Goal: Task Accomplishment & Management: Manage account settings

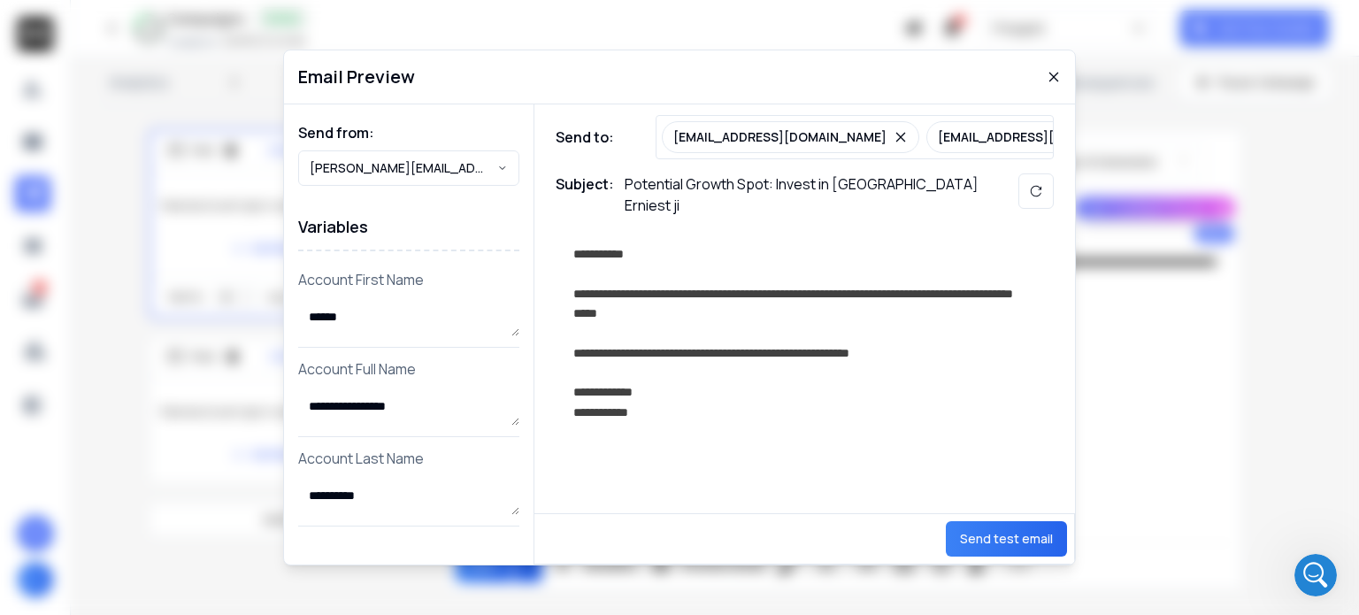
click at [845, 342] on div at bounding box center [804, 332] width 463 height 19
click at [1043, 208] on button at bounding box center [1035, 190] width 35 height 35
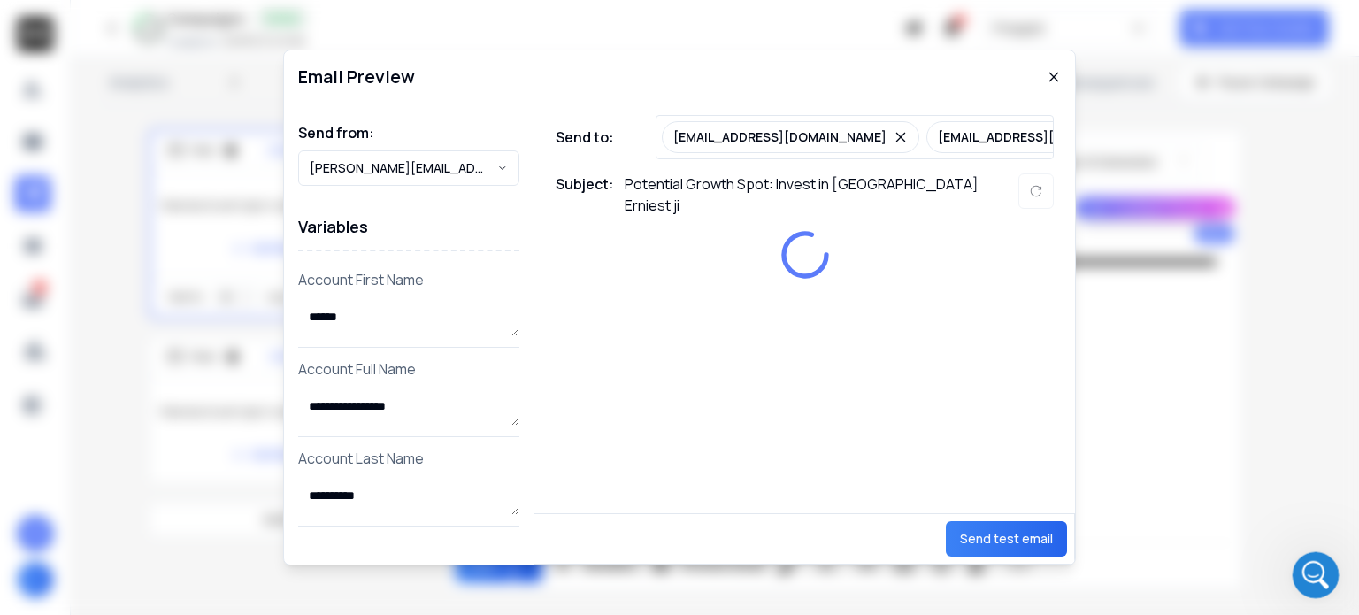
click at [1305, 563] on icon "Open Intercom Messenger" at bounding box center [1312, 572] width 29 height 29
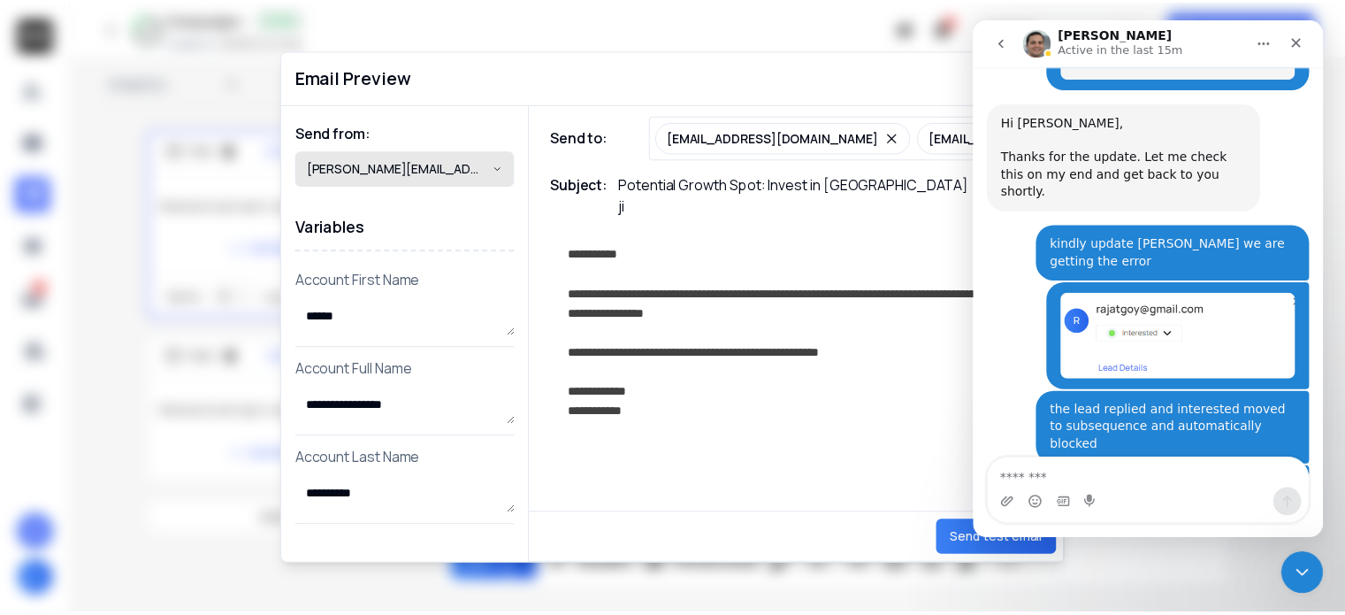
scroll to position [14616, 0]
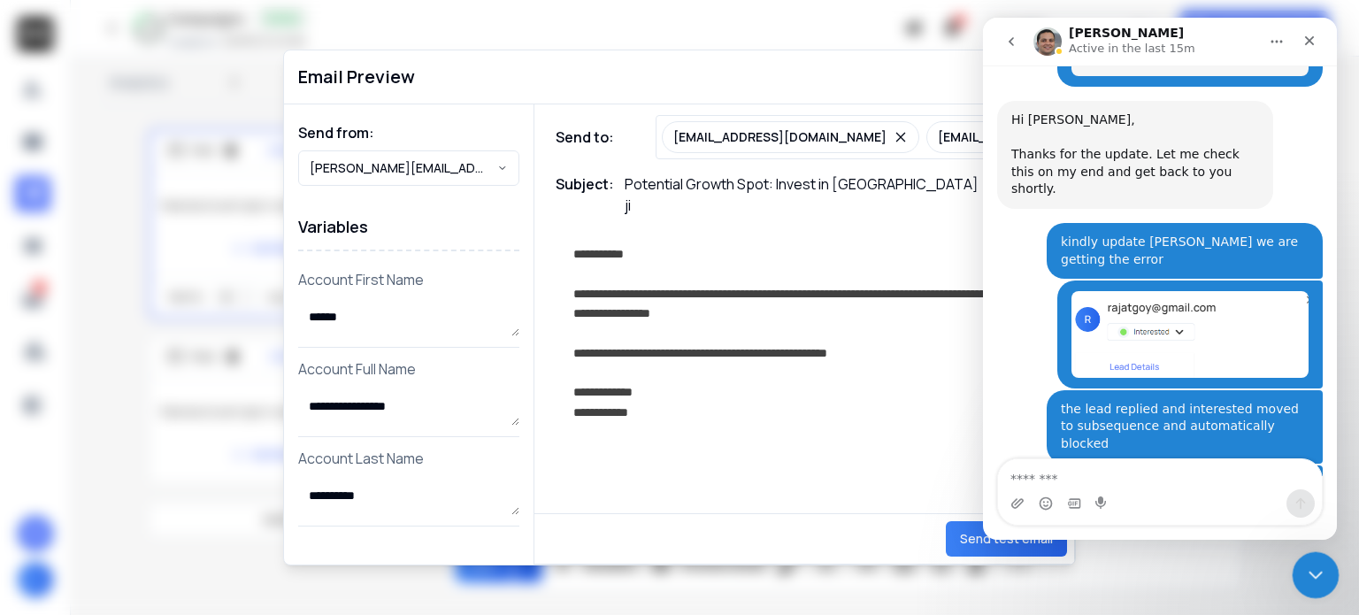
click at [1330, 573] on div "Close Intercom Messenger" at bounding box center [1312, 572] width 42 height 42
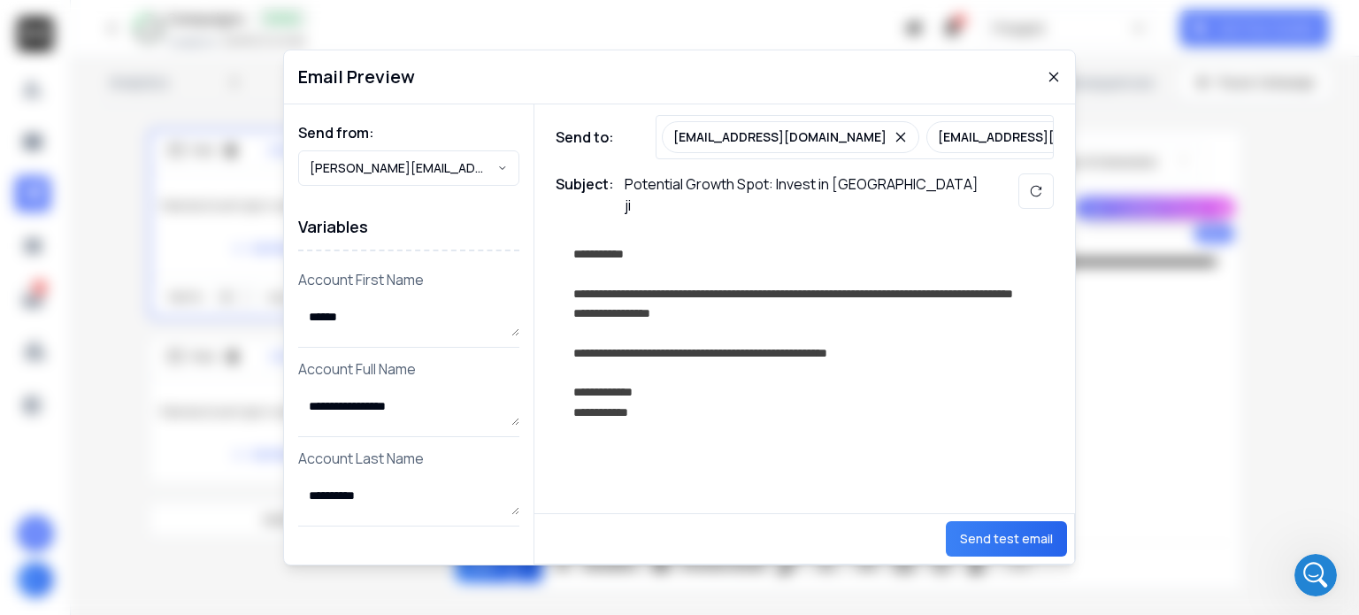
click at [1049, 80] on icon at bounding box center [1054, 77] width 10 height 10
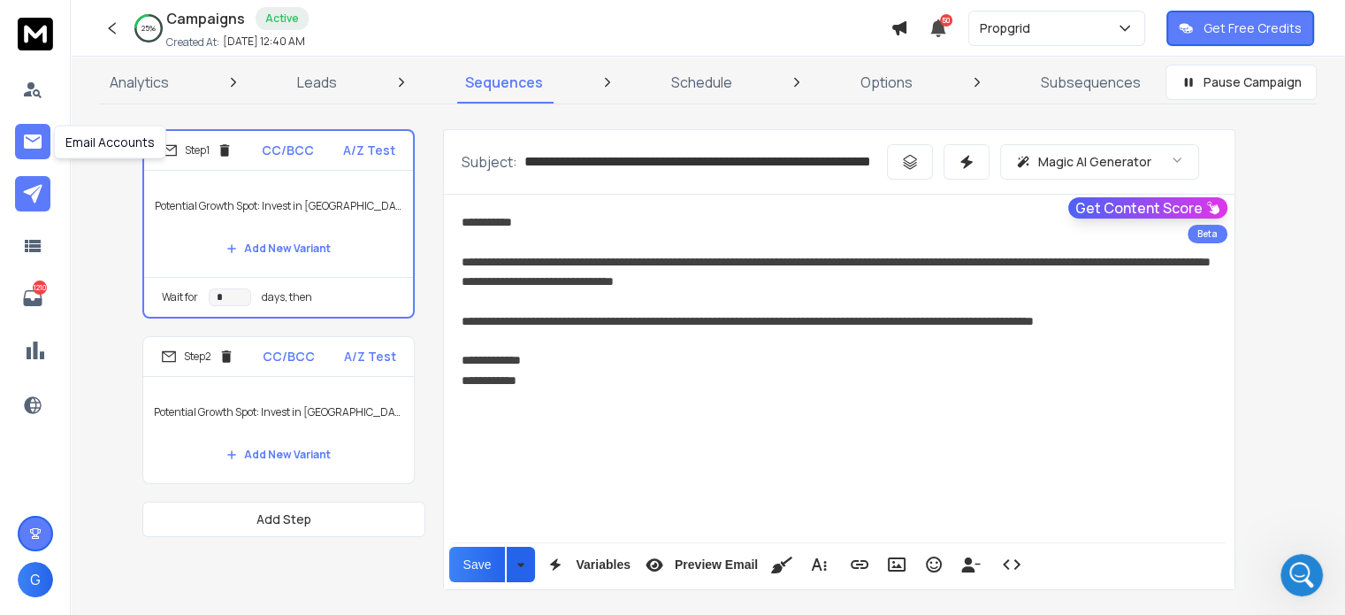
click at [33, 146] on icon at bounding box center [33, 141] width 18 height 14
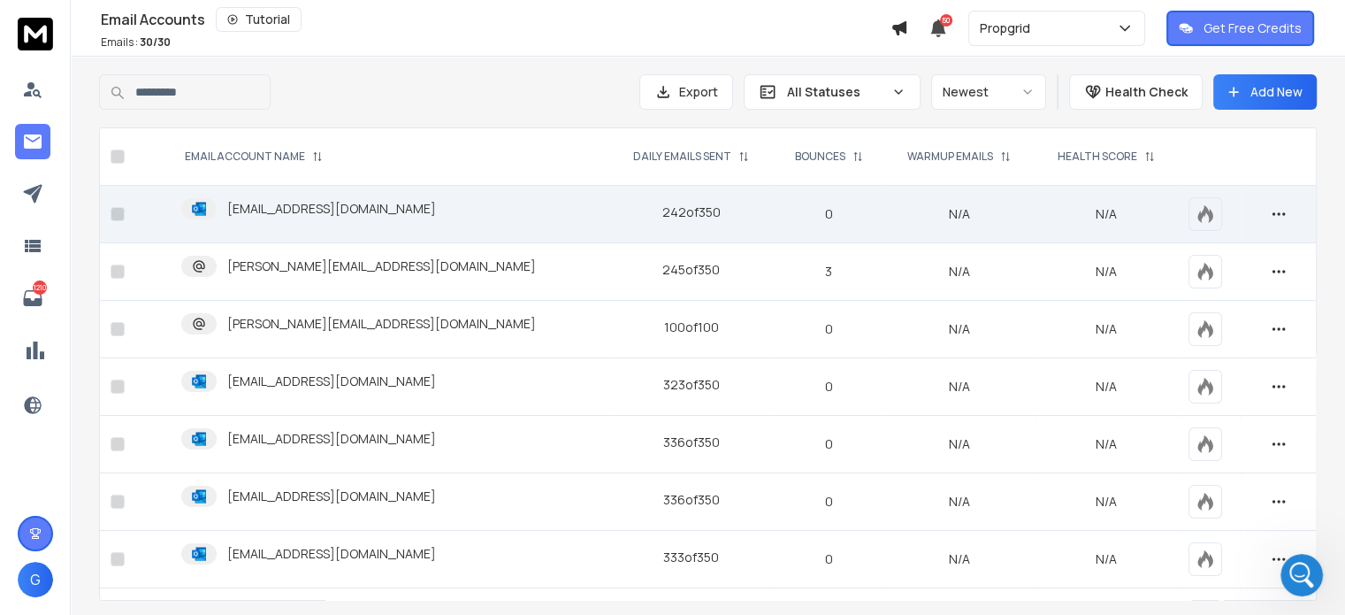
click at [262, 214] on p "[EMAIL_ADDRESS][DOMAIN_NAME]" at bounding box center [331, 209] width 209 height 18
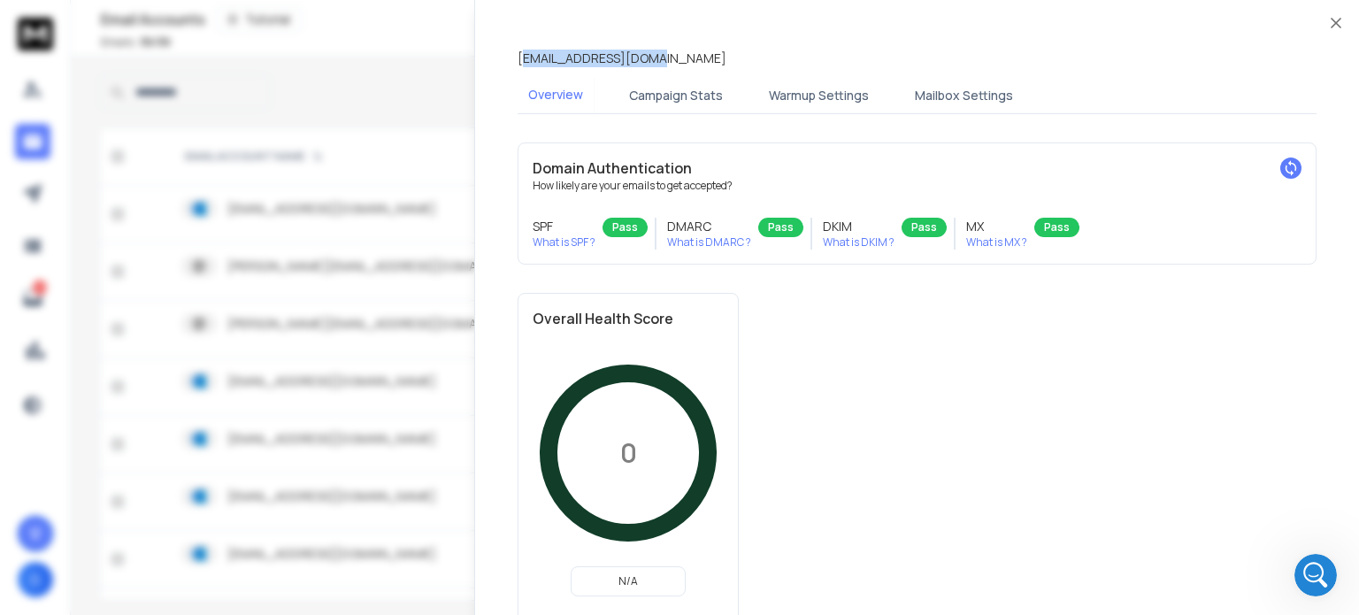
drag, startPoint x: 680, startPoint y: 49, endPoint x: 523, endPoint y: 62, distance: 158.0
click at [523, 62] on div "[EMAIL_ADDRESS][DOMAIN_NAME]" at bounding box center [916, 59] width 799 height 18
drag, startPoint x: 523, startPoint y: 62, endPoint x: 497, endPoint y: 58, distance: 25.9
click at [497, 58] on div "Multi Select Table Sheet [EMAIL_ADDRESS][DOMAIN_NAME] Overview Campaign Stats W…" at bounding box center [916, 307] width 884 height 615
drag, startPoint x: 506, startPoint y: 62, endPoint x: 736, endPoint y: 68, distance: 230.0
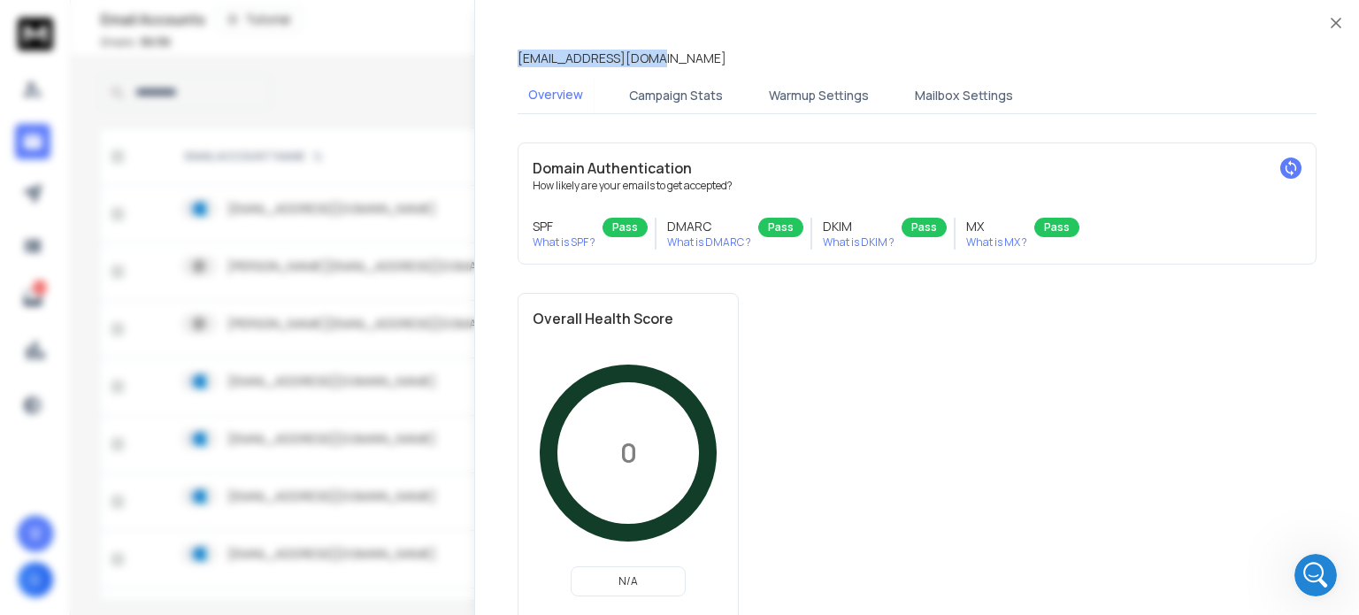
click at [736, 68] on div "[EMAIL_ADDRESS][DOMAIN_NAME] Overview Campaign Stats Warmup Settings Mailbox Se…" at bounding box center [916, 348] width 841 height 654
copy p "[EMAIL_ADDRESS][DOMAIN_NAME]"
click at [248, 96] on div at bounding box center [679, 307] width 1359 height 615
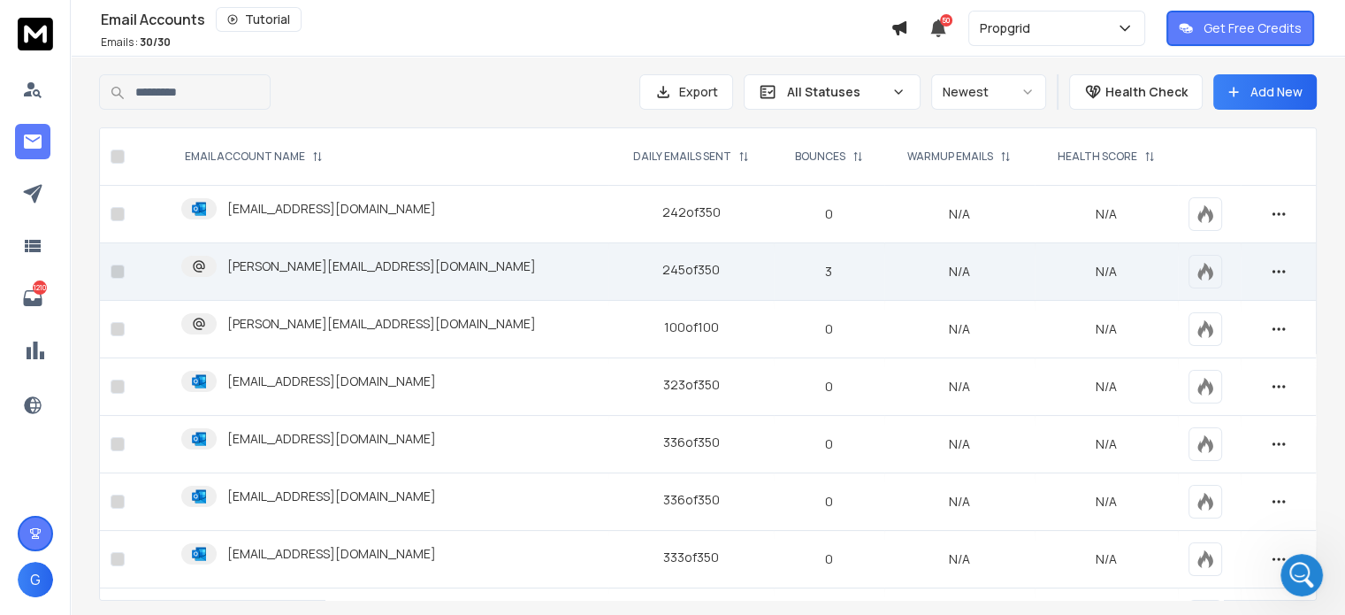
scroll to position [14616, 0]
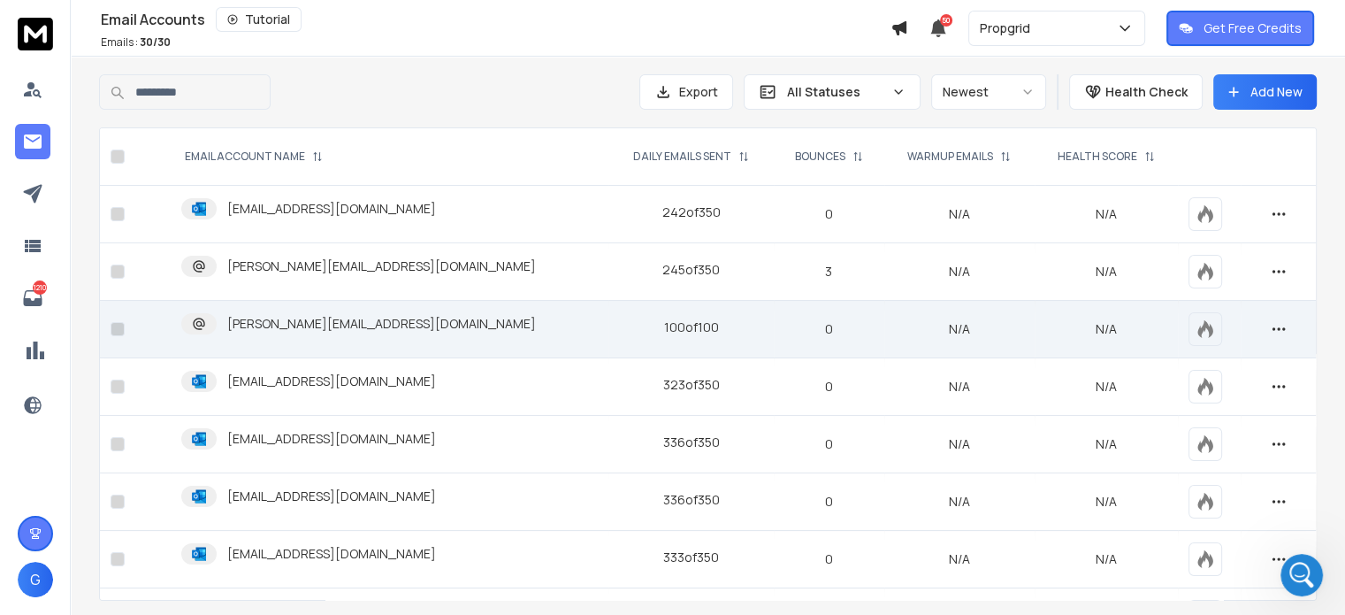
click at [305, 326] on p "[PERSON_NAME][EMAIL_ADDRESS][DOMAIN_NAME]" at bounding box center [381, 324] width 309 height 18
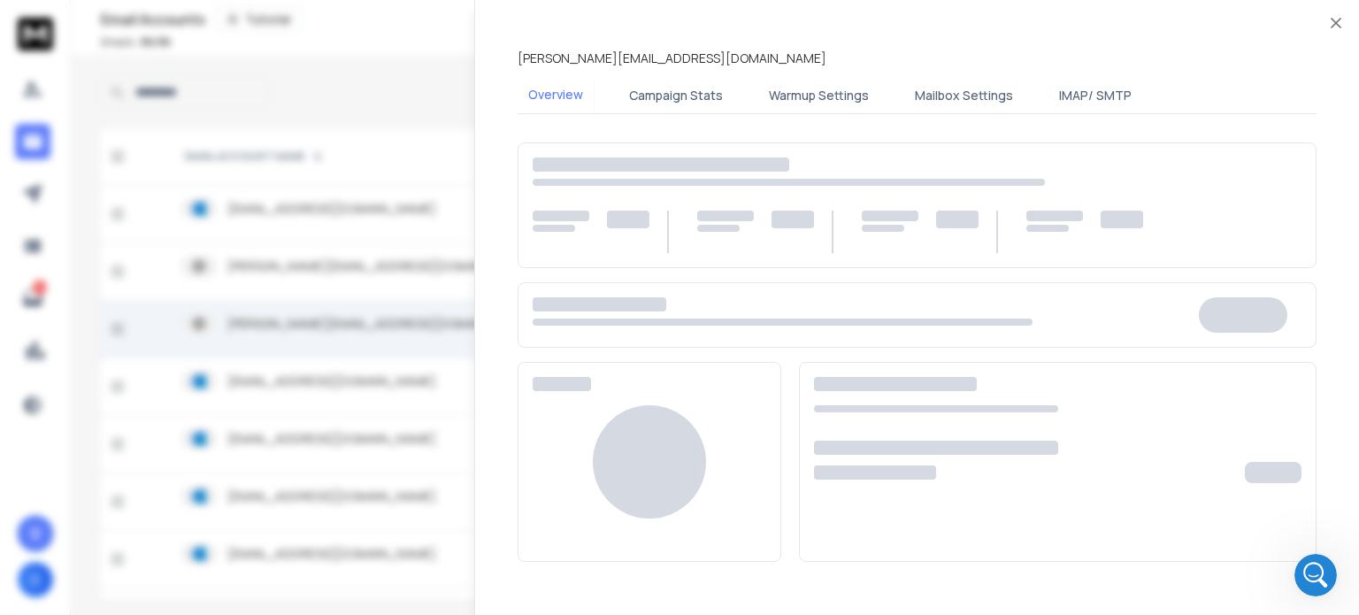
click at [305, 326] on div at bounding box center [679, 307] width 1359 height 615
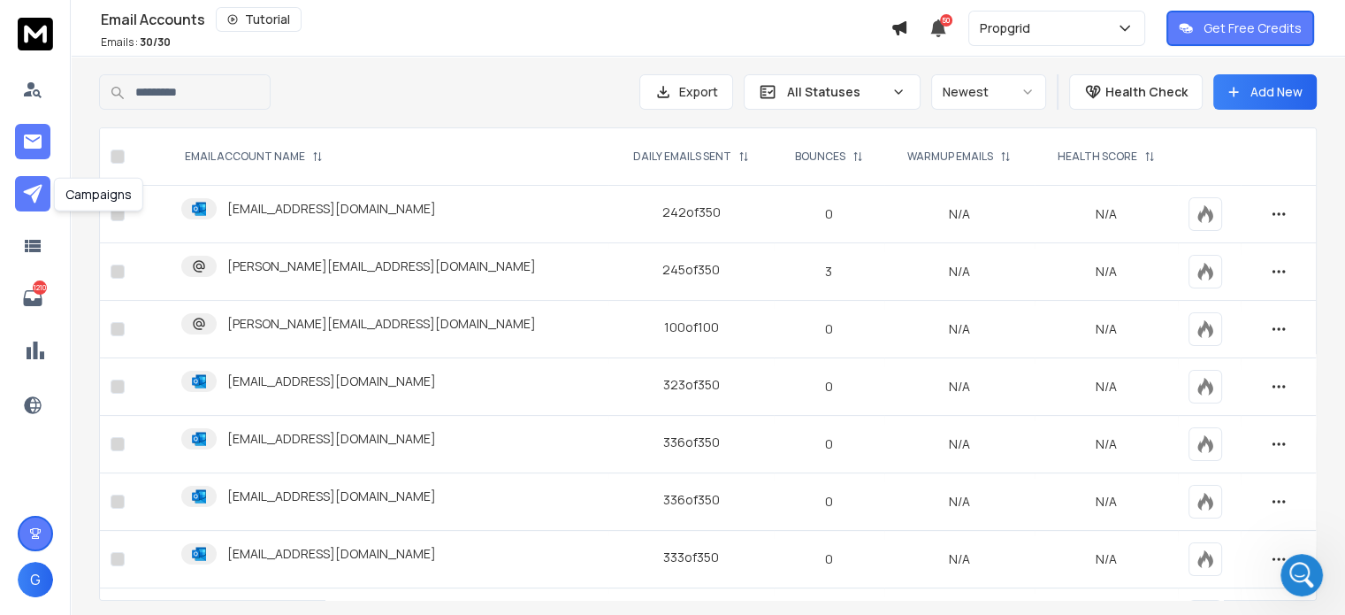
click at [36, 193] on icon at bounding box center [32, 194] width 19 height 19
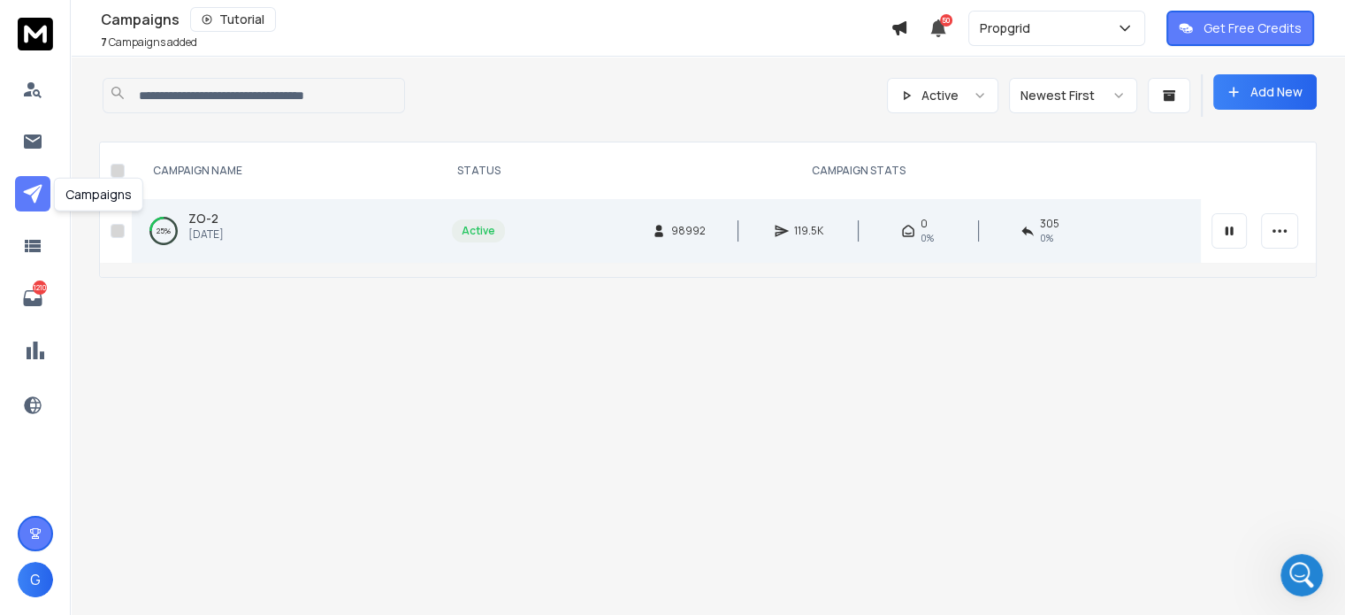
click at [224, 229] on p "[DATE]" at bounding box center [205, 234] width 35 height 14
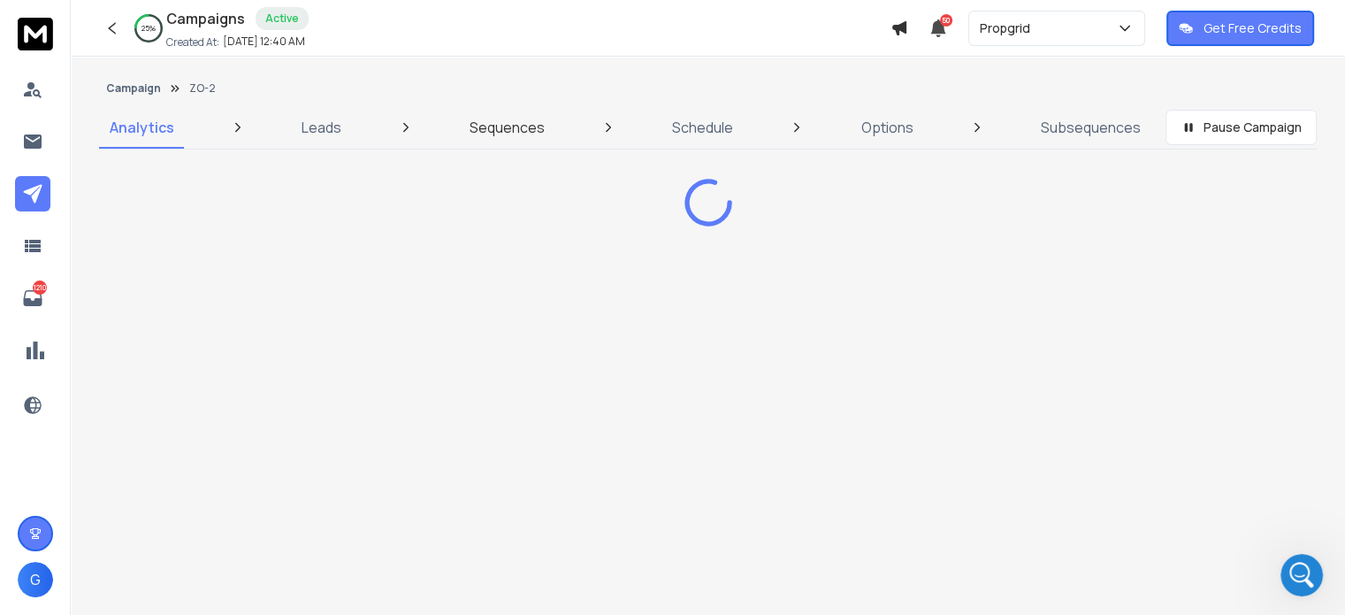
click at [507, 122] on p "Sequences" at bounding box center [507, 127] width 75 height 21
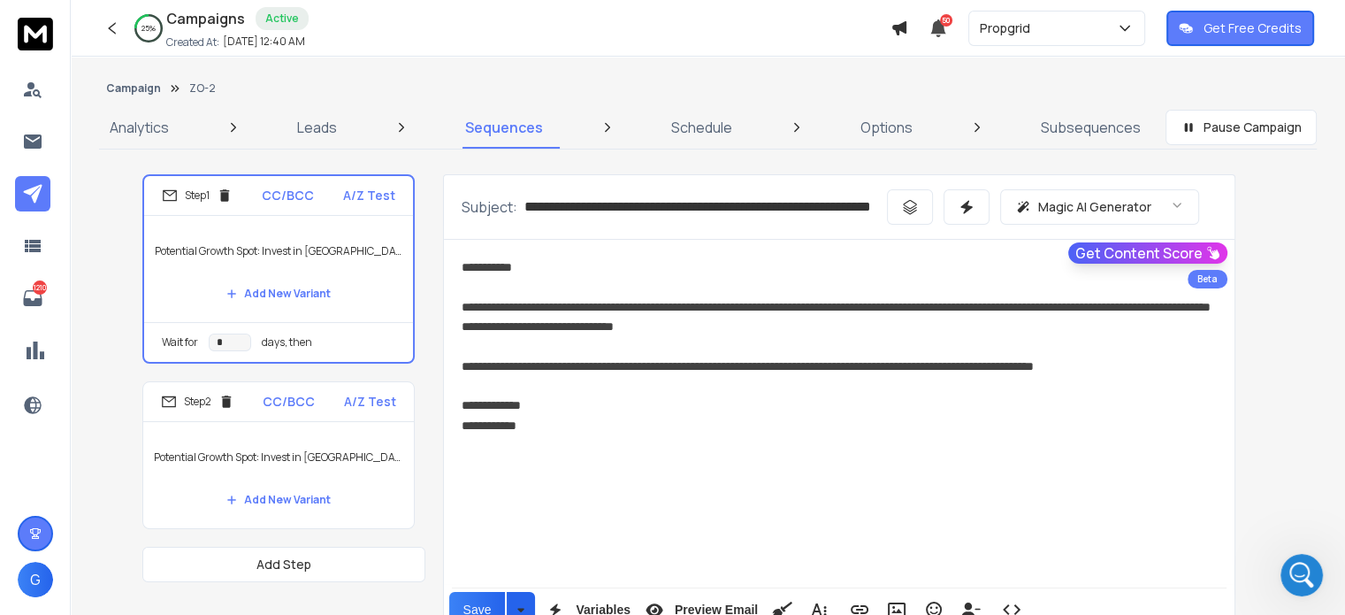
click at [389, 530] on div "Step 1 CC/BCC A/Z Test Potential Growth Spot: Invest in [GEOGRAPHIC_DATA] {{fir…" at bounding box center [283, 404] width 283 height 461
